Goal: Manage account settings: Manage account settings

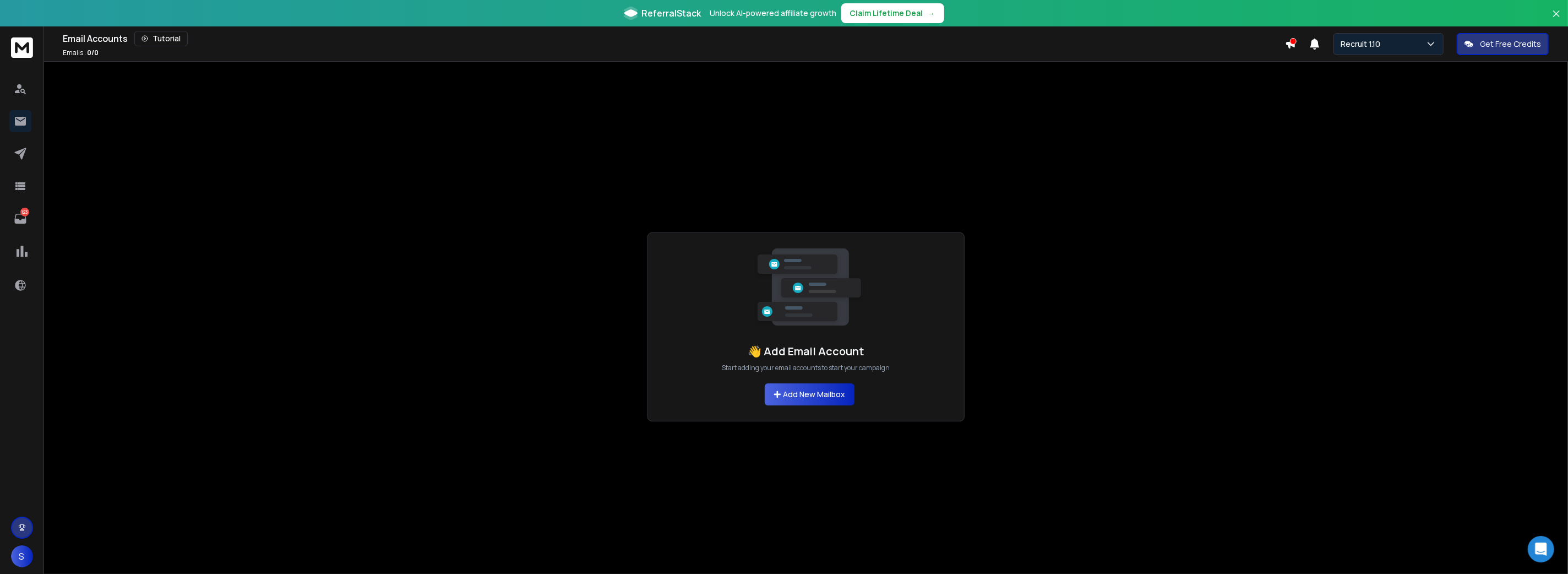
click at [1394, 45] on div "Recruit 1.10" at bounding box center [1388, 44] width 96 height 11
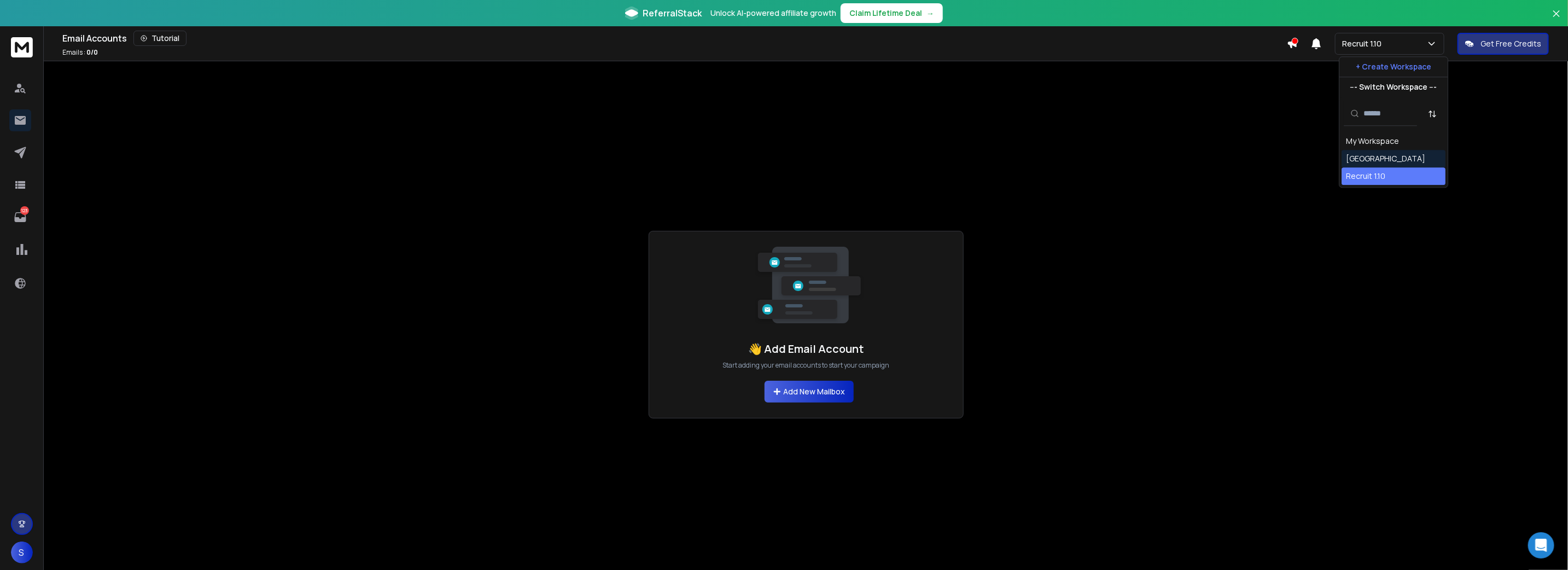
click at [1360, 154] on div "Randstad" at bounding box center [1385, 159] width 79 height 11
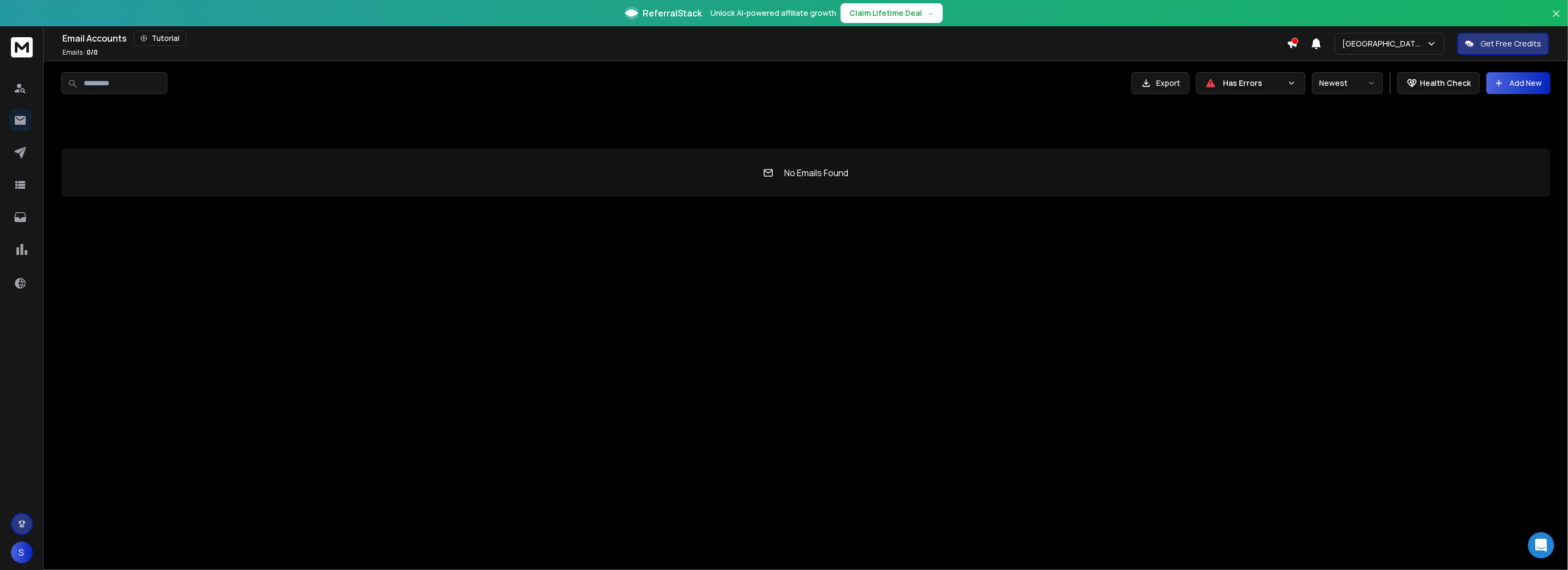
click at [1244, 83] on p "Has Errors" at bounding box center [1253, 83] width 60 height 11
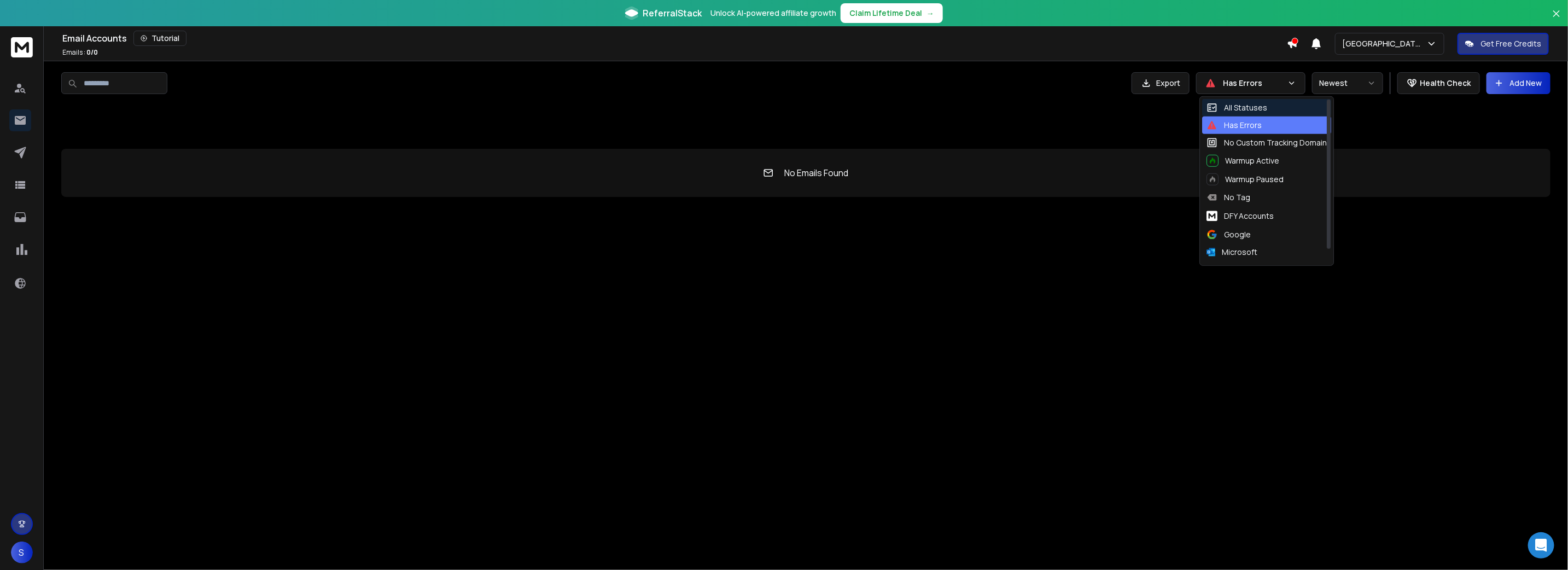
click at [1237, 100] on div "All Statuses" at bounding box center [1267, 108] width 129 height 18
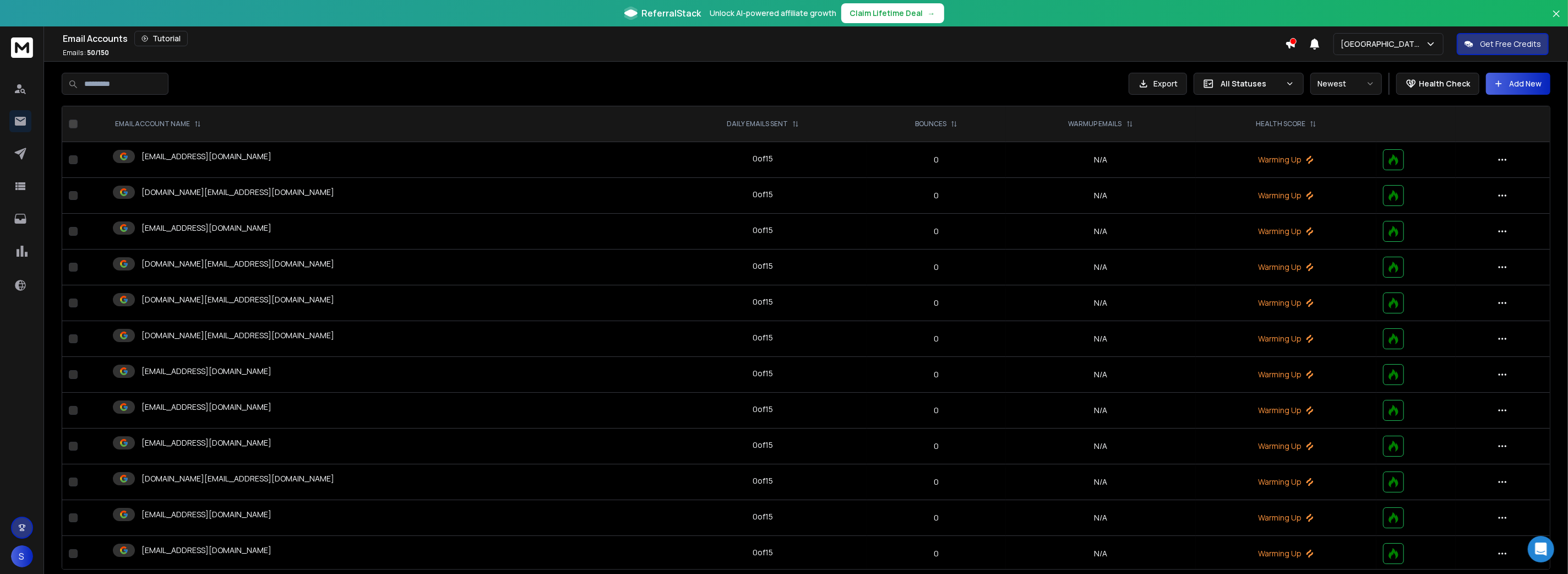
click at [754, 153] on div "0 of 15" at bounding box center [762, 159] width 20 height 11
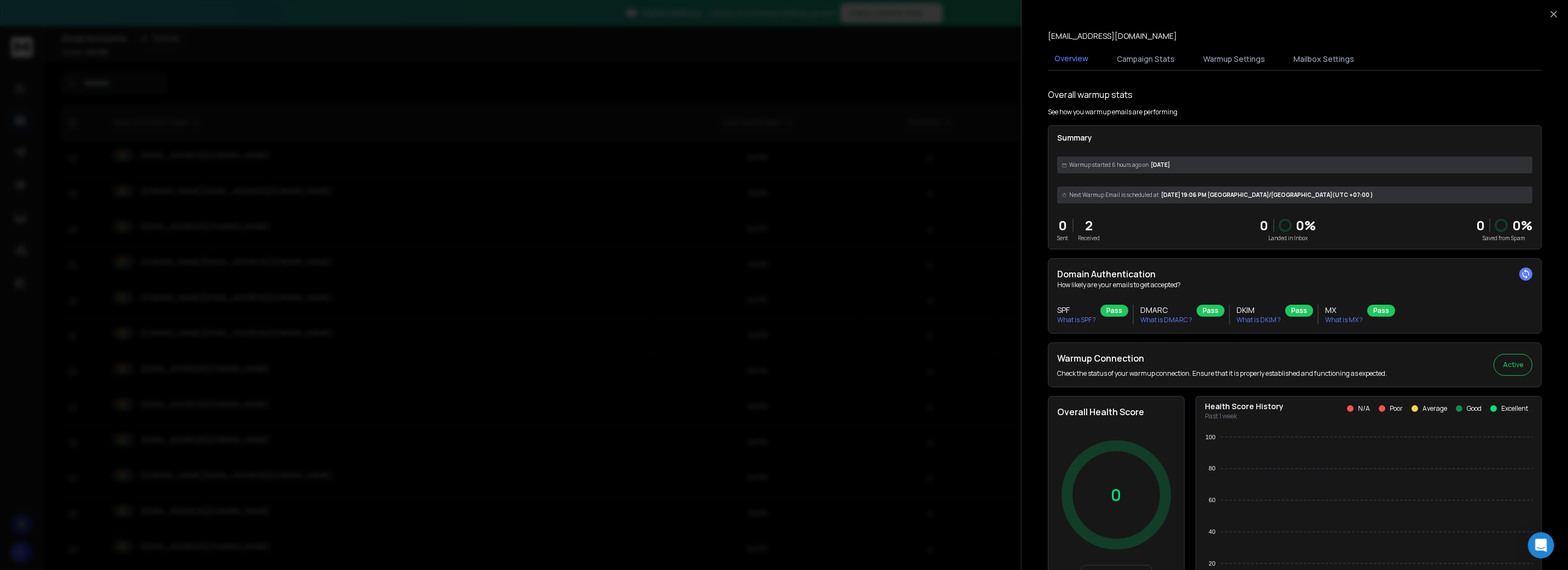
click at [1242, 54] on button "Warmup Settings" at bounding box center [1234, 59] width 75 height 24
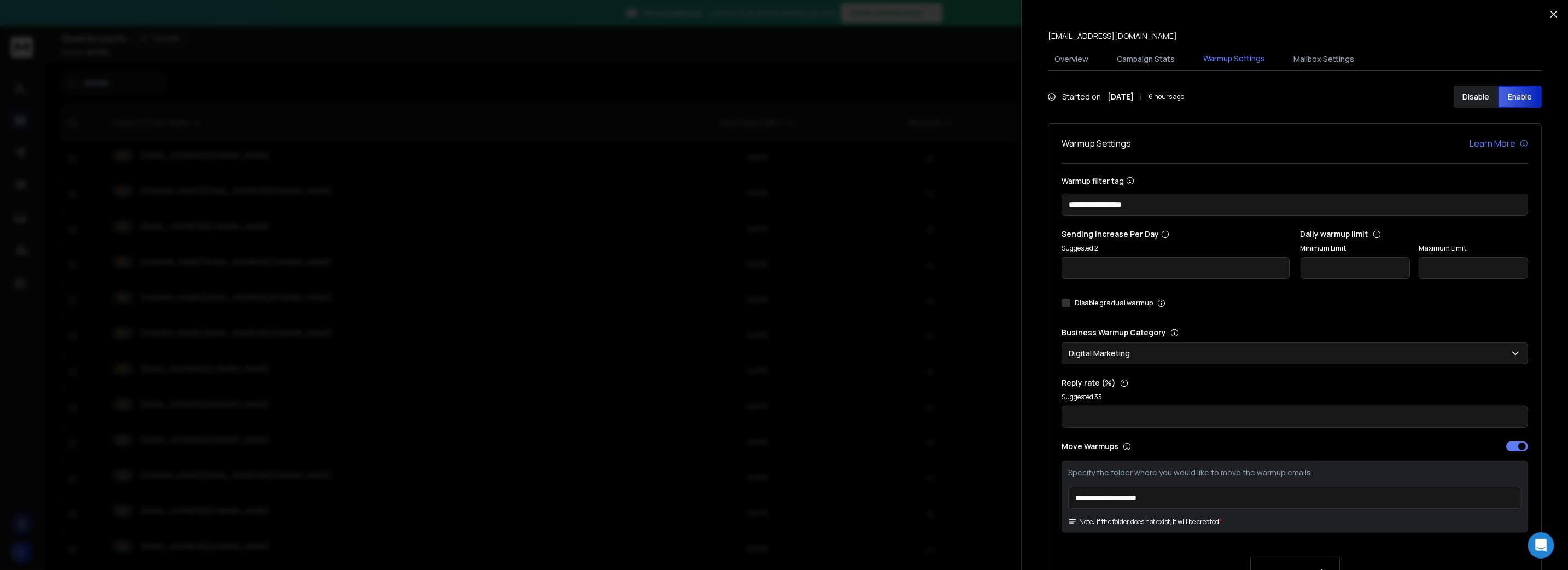
click at [1549, 14] on icon "button" at bounding box center [1554, 14] width 11 height 11
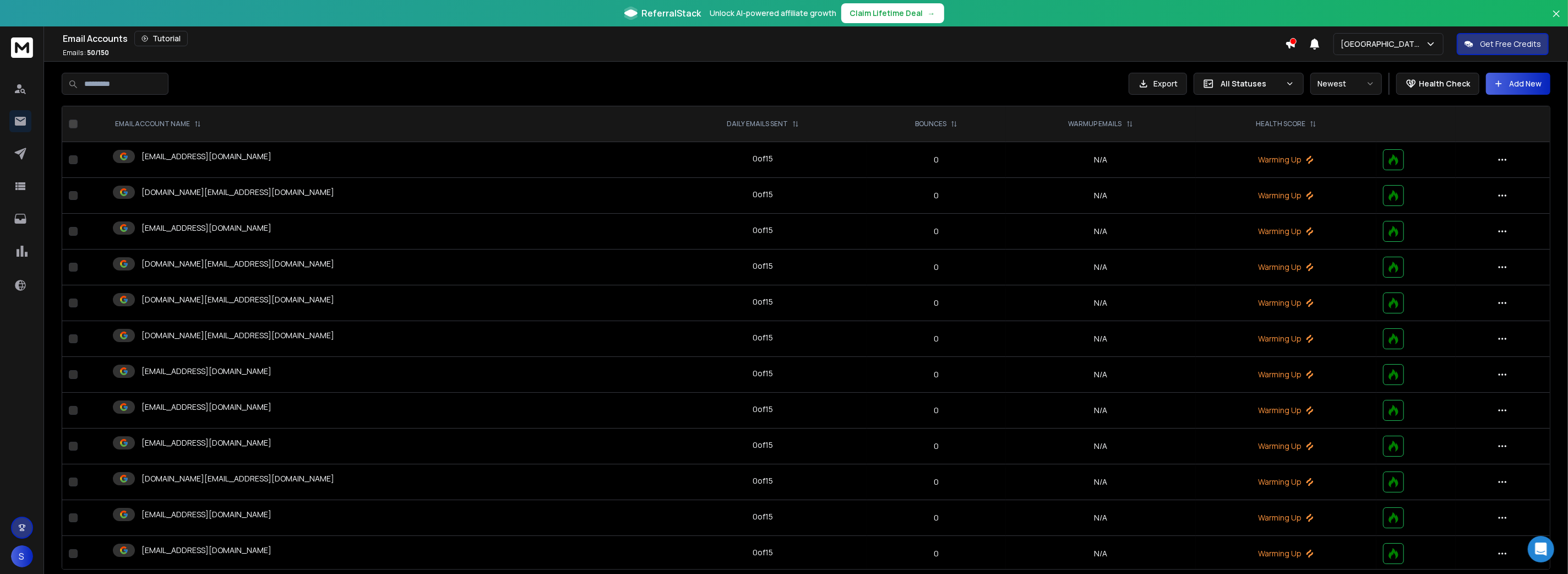
click at [213, 224] on p "global.recruitment@randstadjobportal.com" at bounding box center [206, 228] width 130 height 11
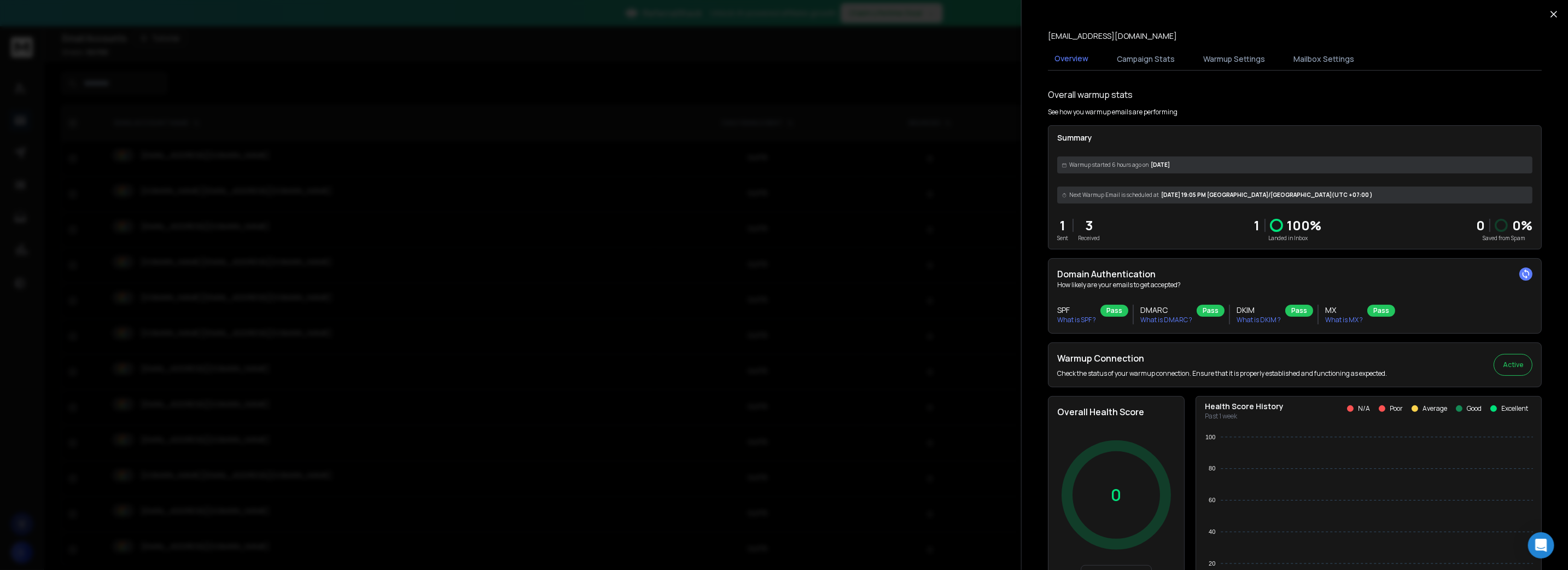
click at [1549, 11] on icon "button" at bounding box center [1554, 14] width 11 height 11
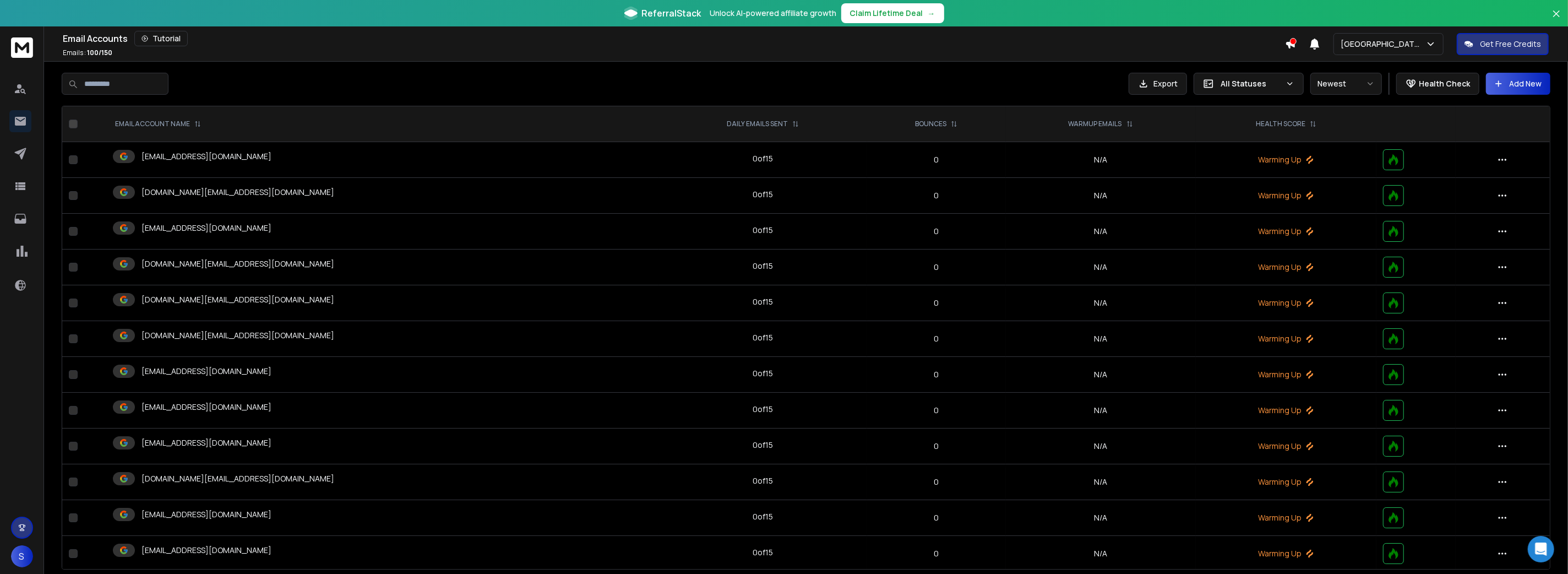
click at [1558, 9] on icon "Close banner" at bounding box center [1556, 13] width 10 height 10
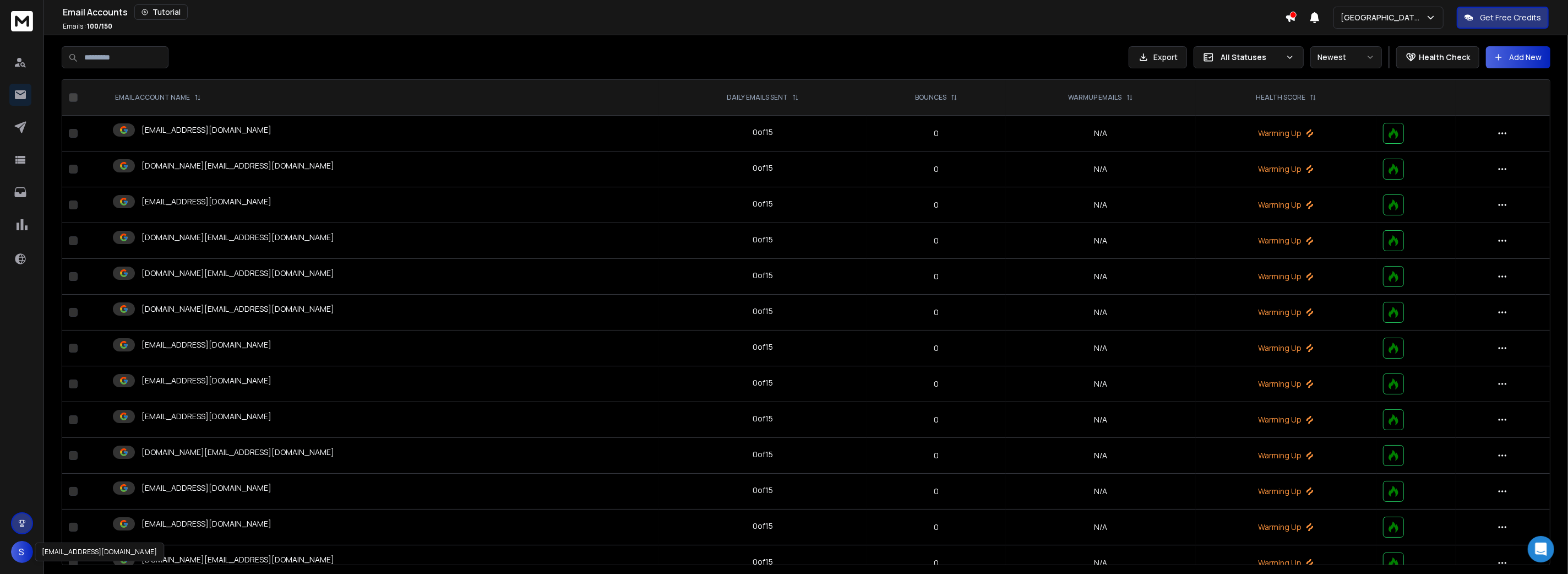
click at [18, 554] on span "S" at bounding box center [22, 552] width 22 height 22
click at [95, 528] on div "Settings" at bounding box center [100, 534] width 105 height 18
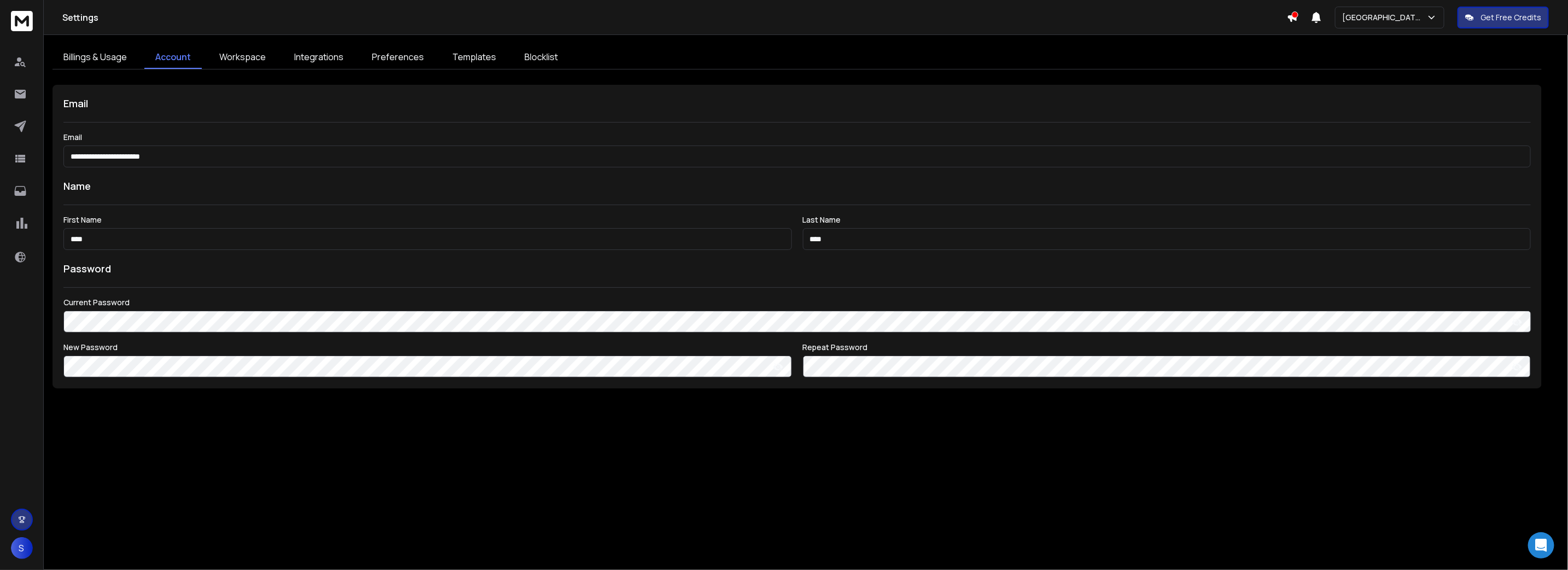
click at [257, 153] on input "**********" at bounding box center [797, 157] width 1468 height 22
paste input "*"
click at [1500, 154] on button "Send OTP" at bounding box center [1505, 157] width 51 height 19
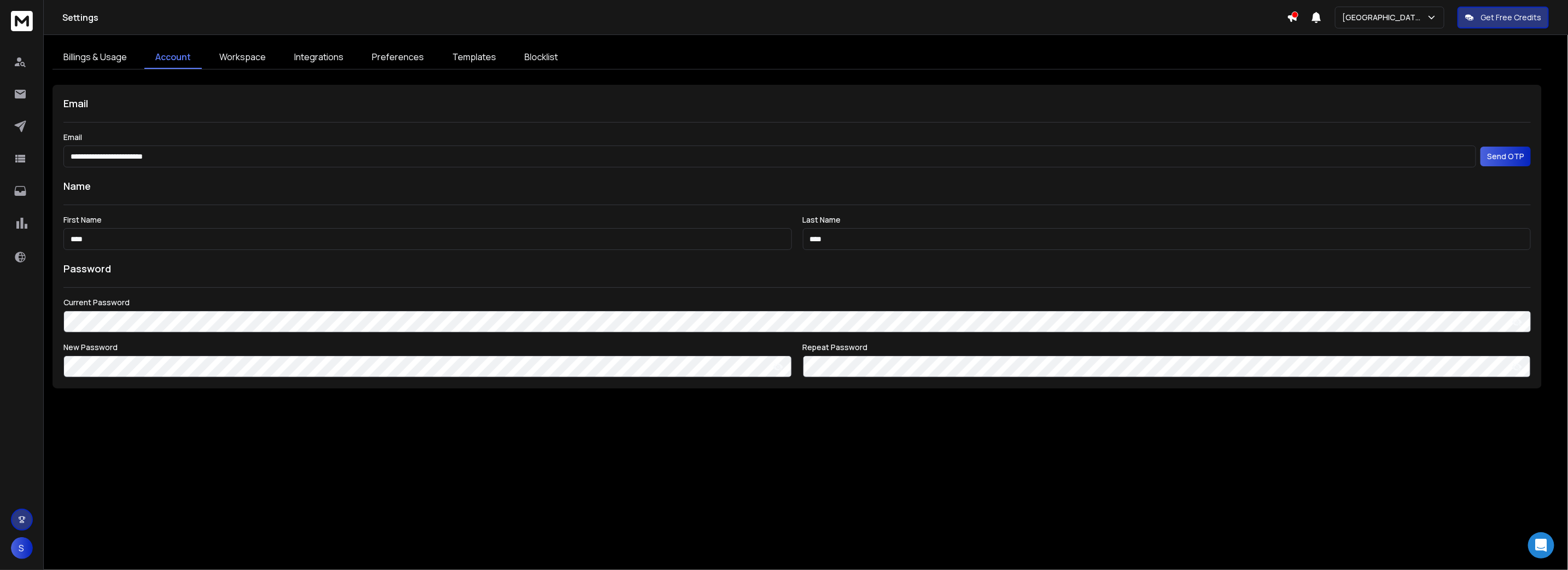
click at [218, 157] on input "**********" at bounding box center [769, 157] width 1413 height 22
paste input "email"
type input "**********"
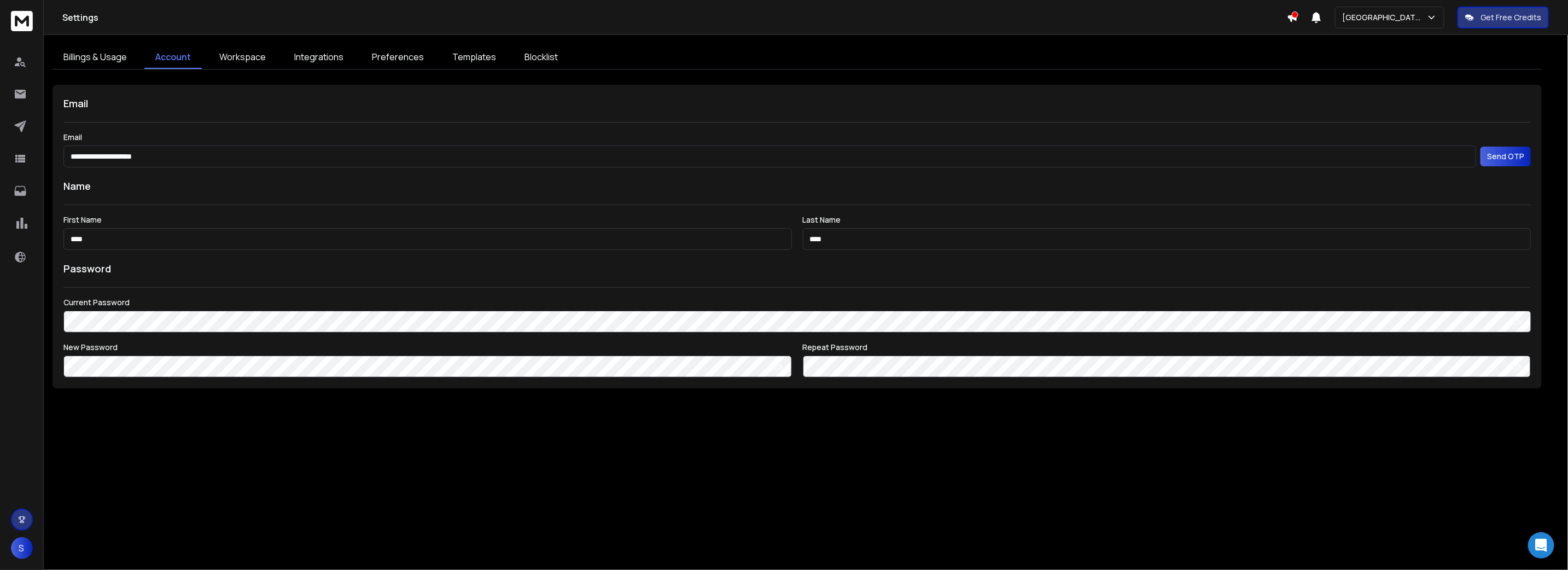
click at [1496, 150] on button "Send OTP" at bounding box center [1505, 157] width 51 height 19
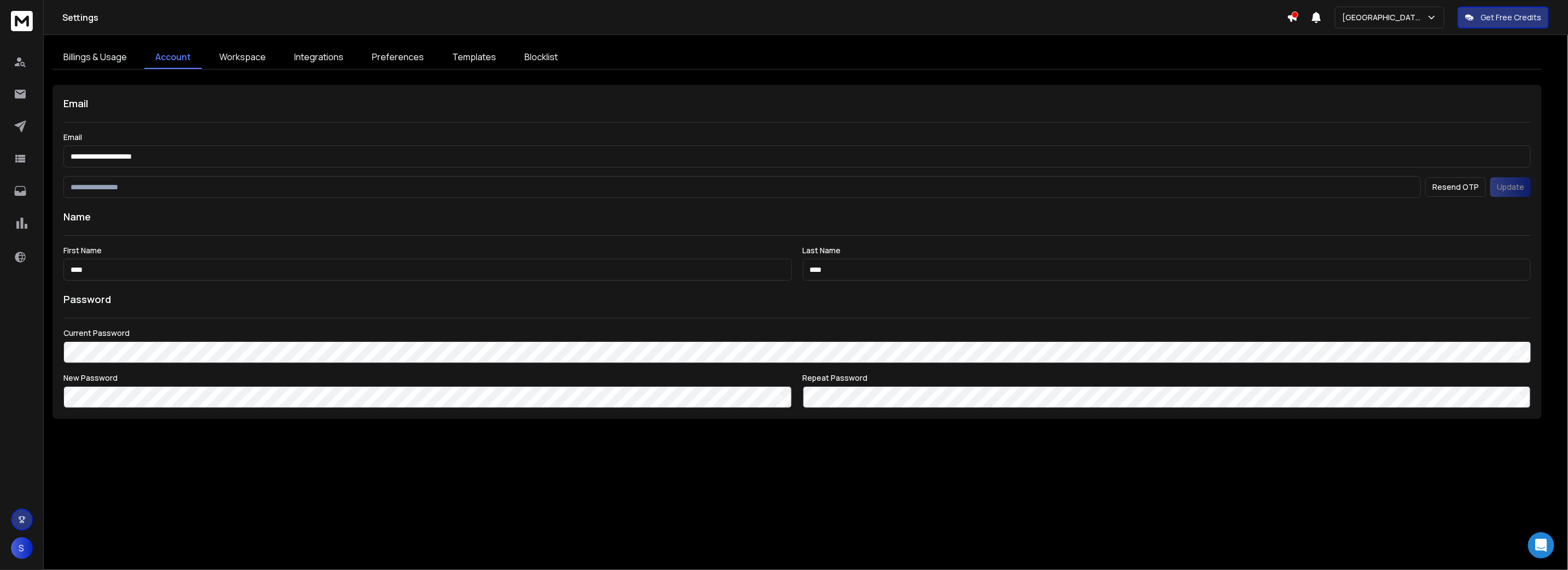
click at [1053, 189] on input "text" at bounding box center [742, 187] width 1357 height 22
paste input "******"
type input "******"
click at [1510, 187] on button "Update" at bounding box center [1510, 187] width 40 height 19
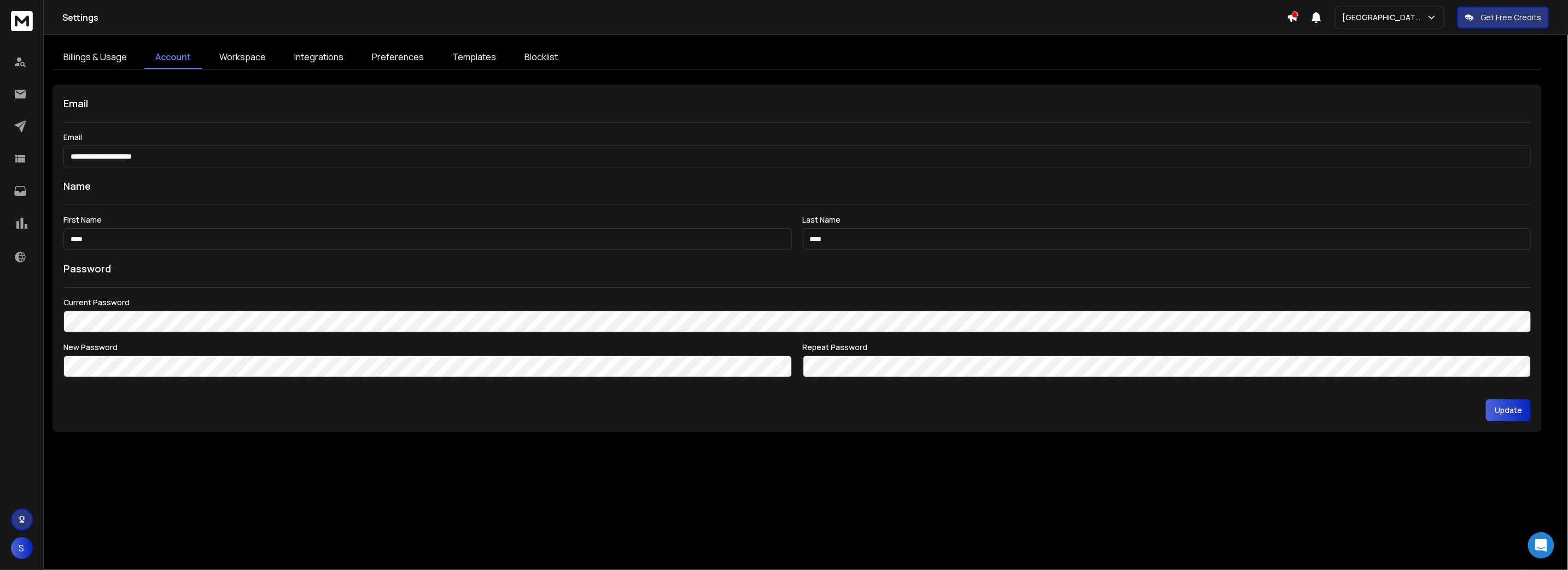
click at [1508, 408] on button "Update" at bounding box center [1508, 410] width 45 height 22
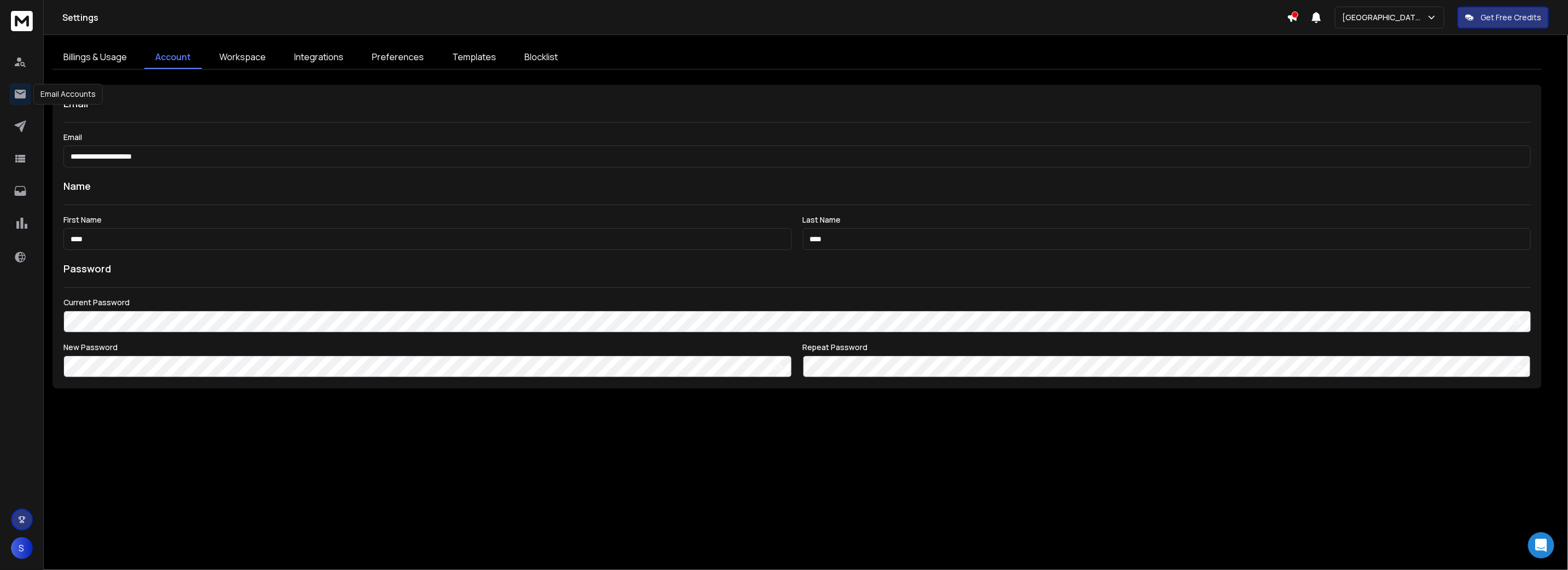
click at [24, 93] on icon at bounding box center [20, 94] width 11 height 9
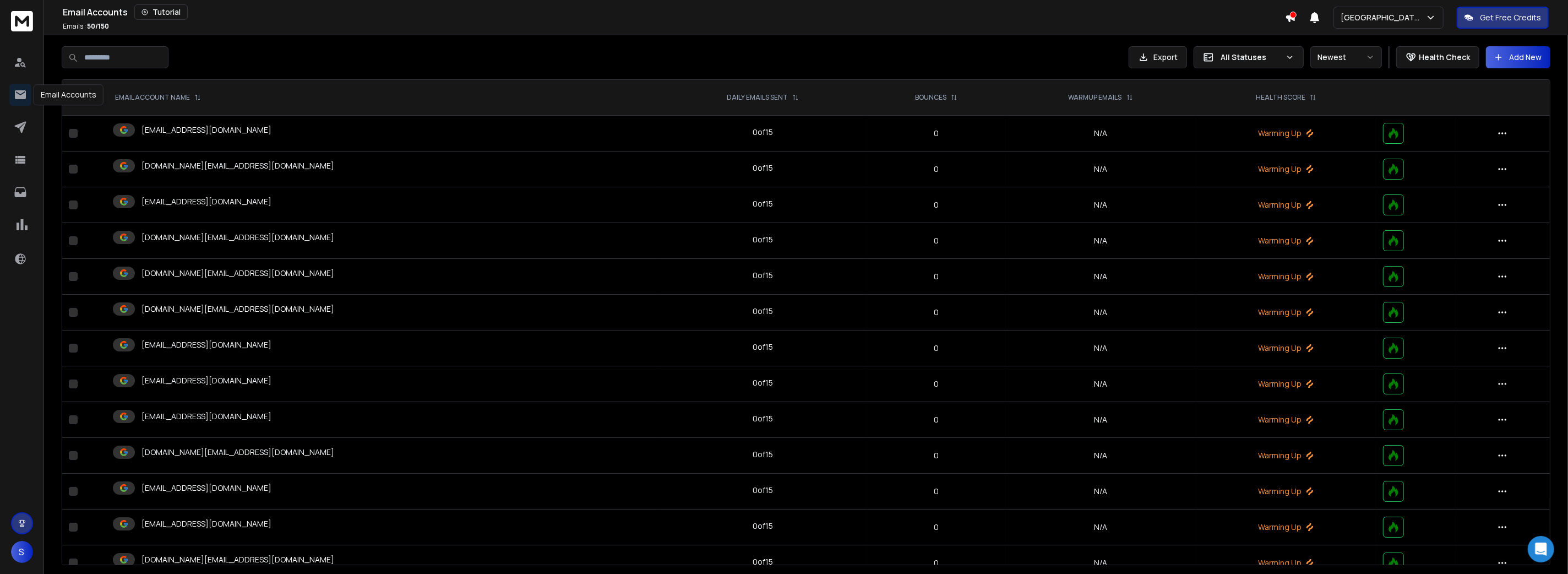
scroll to position [481, 0]
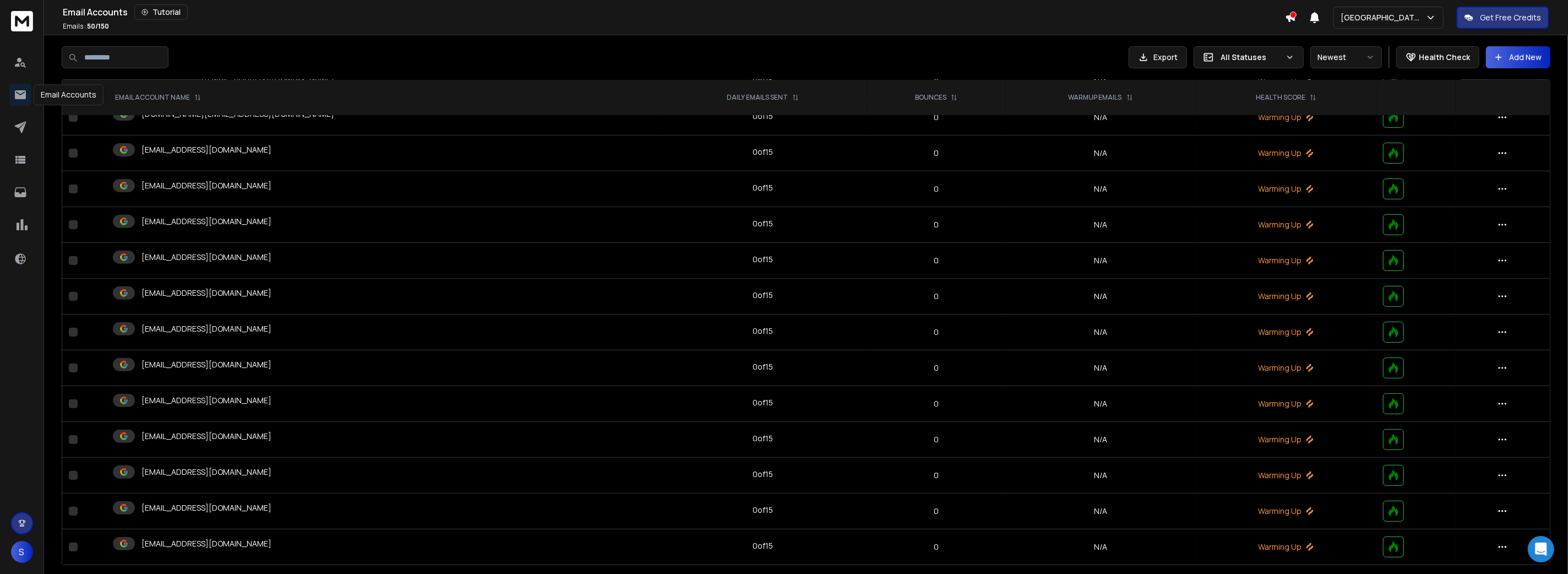
click at [690, 402] on td "0 of 15" at bounding box center [763, 400] width 208 height 29
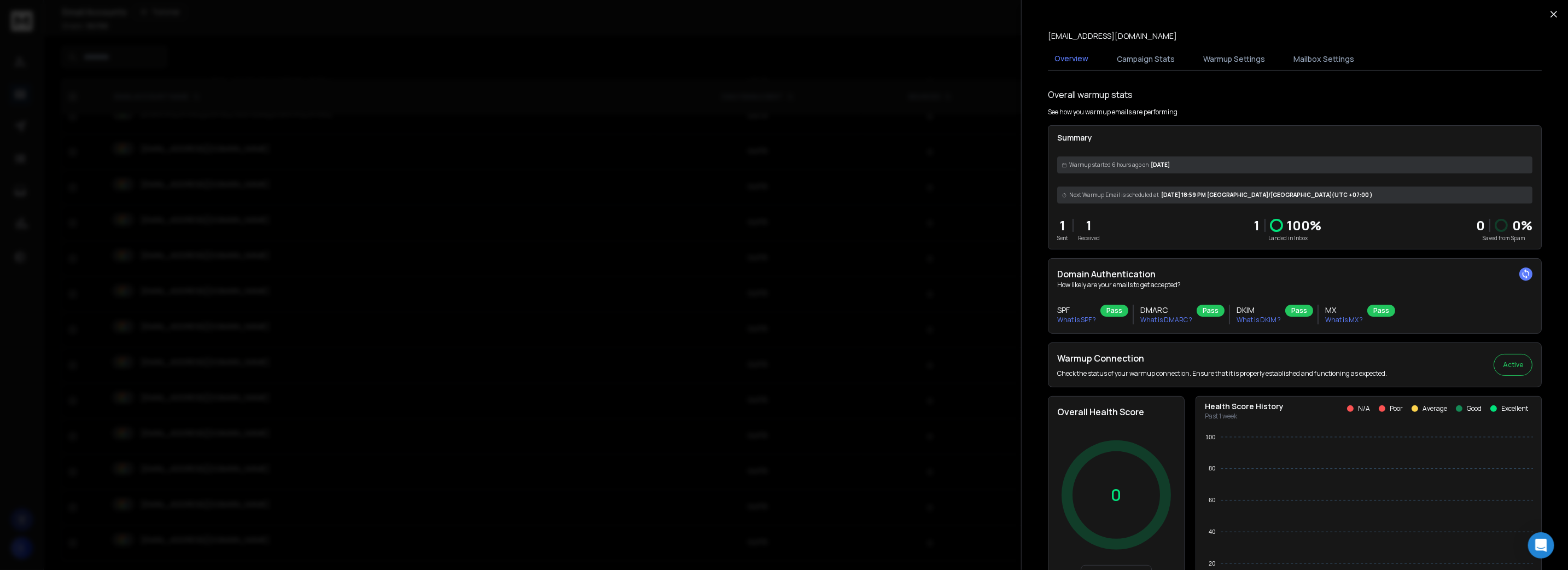
click at [1551, 13] on icon "button" at bounding box center [1553, 14] width 5 height 5
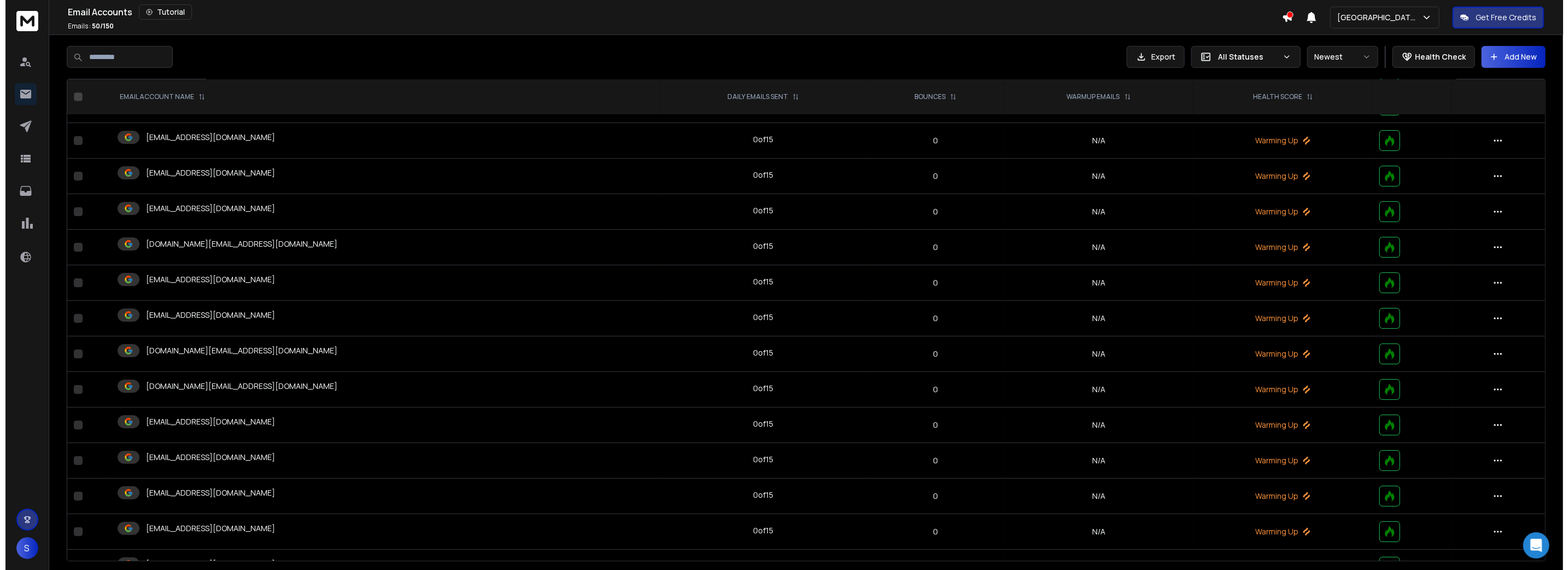
scroll to position [0, 0]
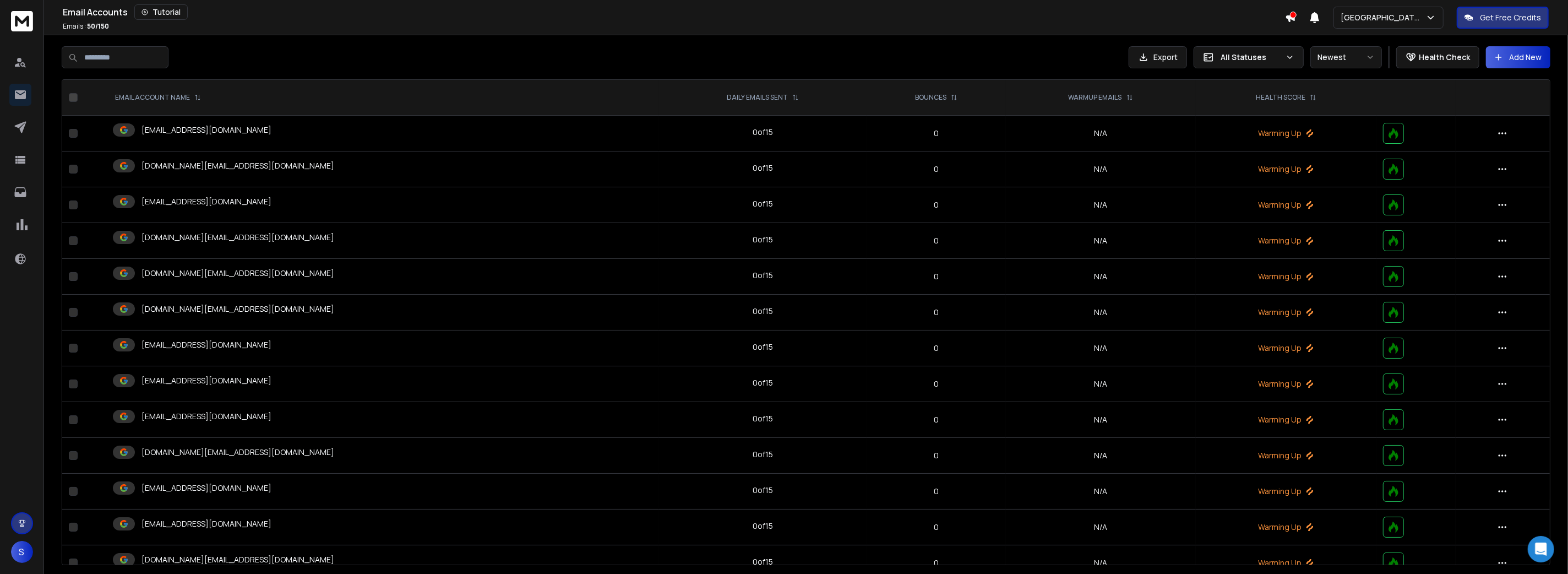
click at [1515, 56] on button "Add New" at bounding box center [1518, 57] width 64 height 22
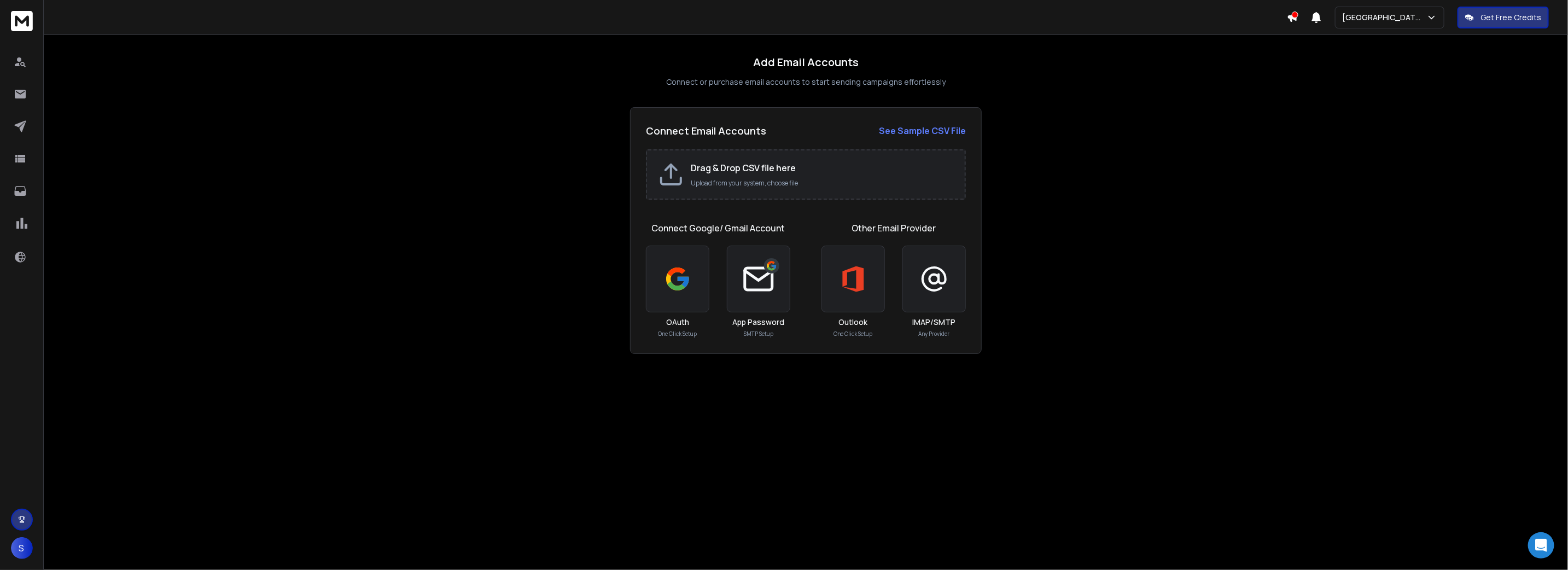
click at [681, 278] on icon at bounding box center [683, 283] width 12 height 11
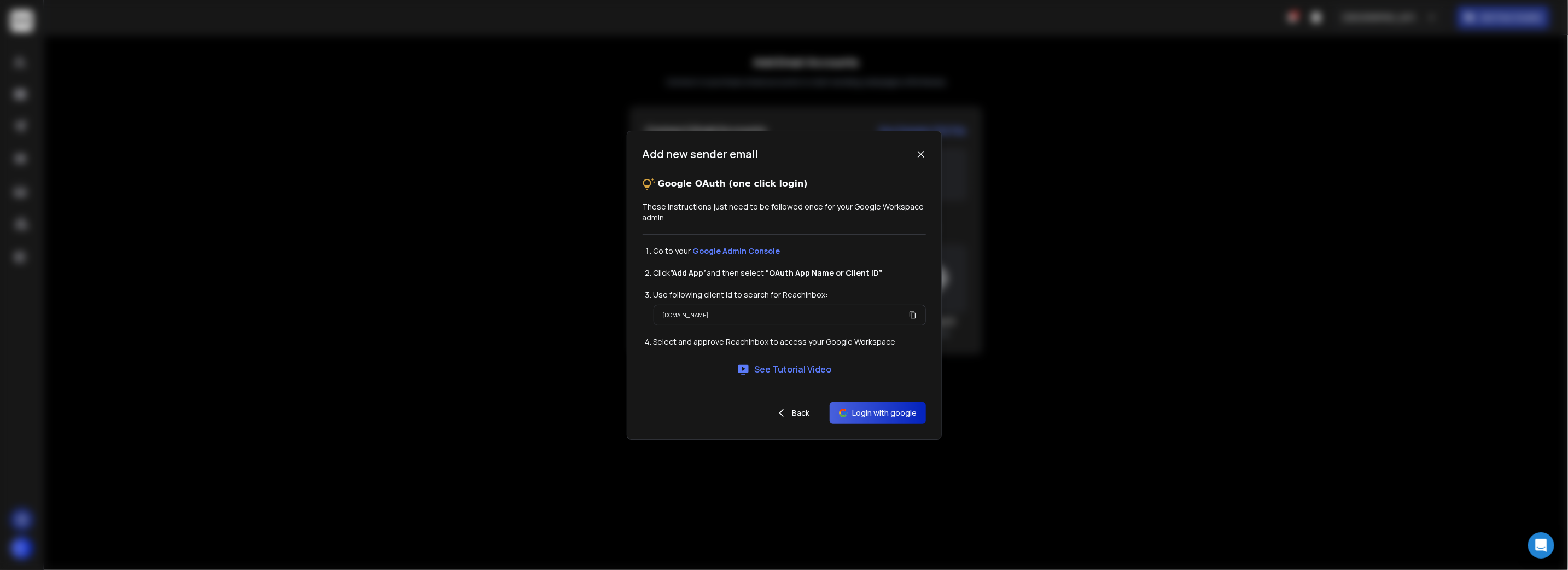
click at [913, 311] on icon at bounding box center [912, 315] width 6 height 7
